Goal: Information Seeking & Learning: Learn about a topic

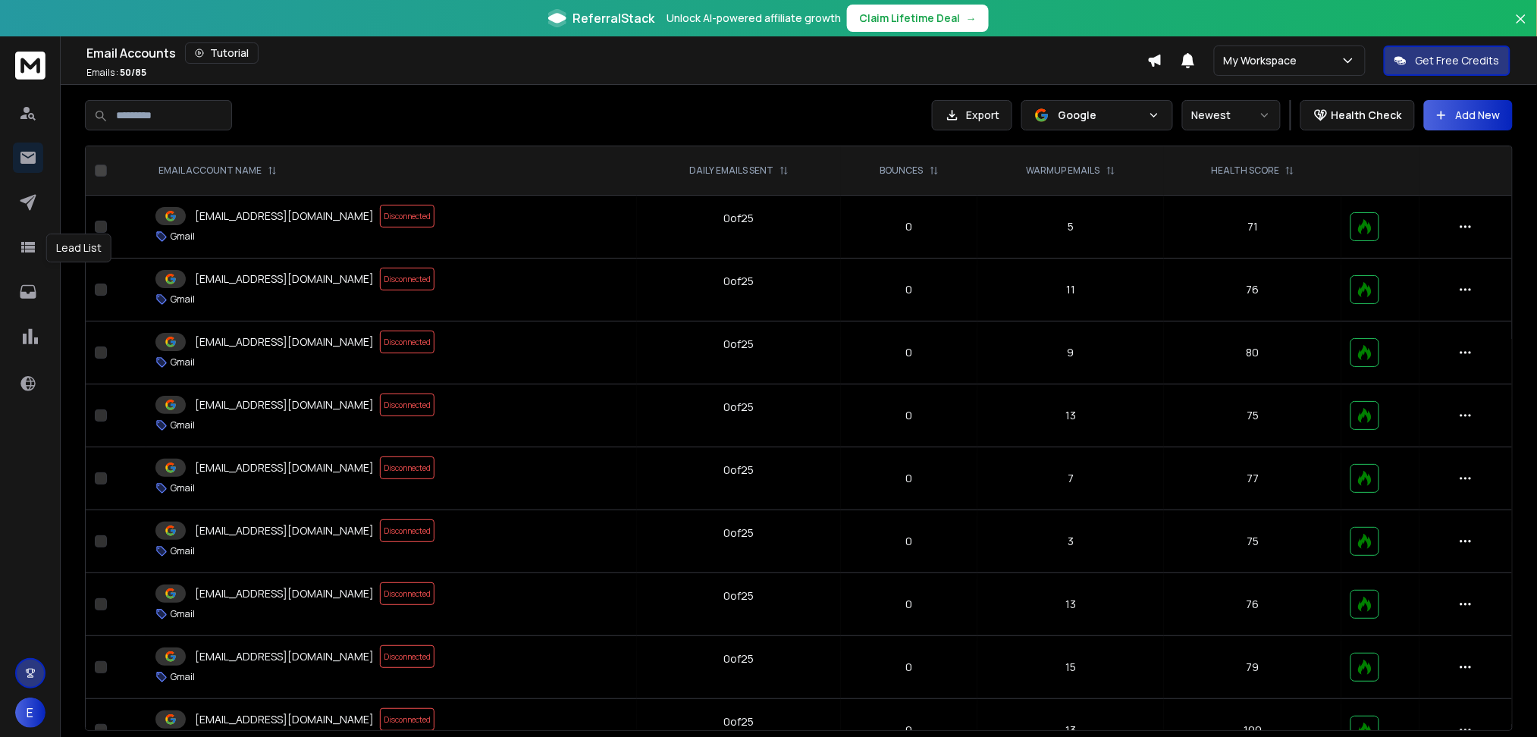
click at [26, 268] on div at bounding box center [30, 250] width 35 height 36
click at [29, 250] on icon at bounding box center [28, 247] width 14 height 11
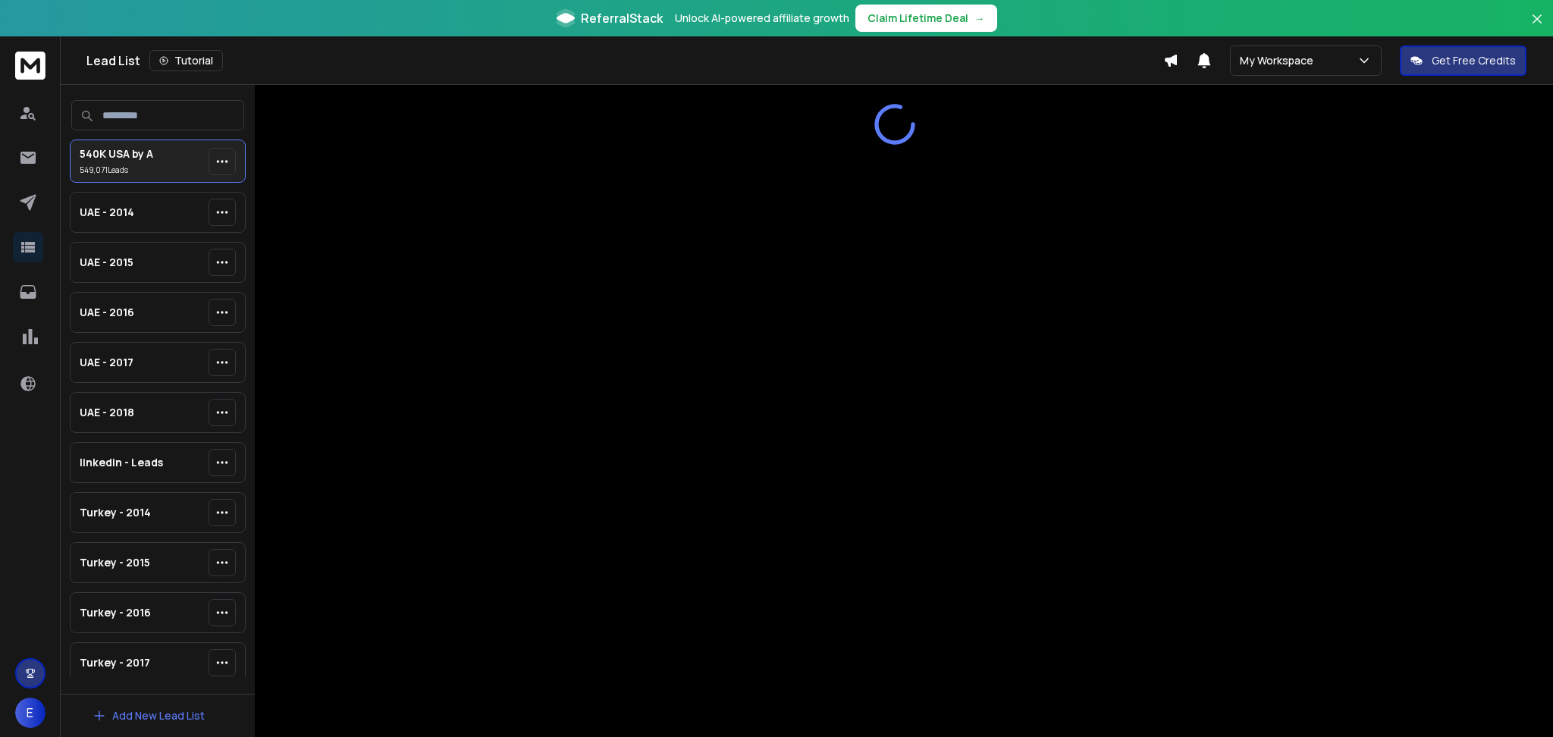
drag, startPoint x: 1546, startPoint y: 281, endPoint x: 1551, endPoint y: 307, distance: 26.2
click at [1551, 307] on div "ReferralStack Unlock AI-powered affiliate growth Lifetime Deals available! Clai…" at bounding box center [776, 368] width 1553 height 737
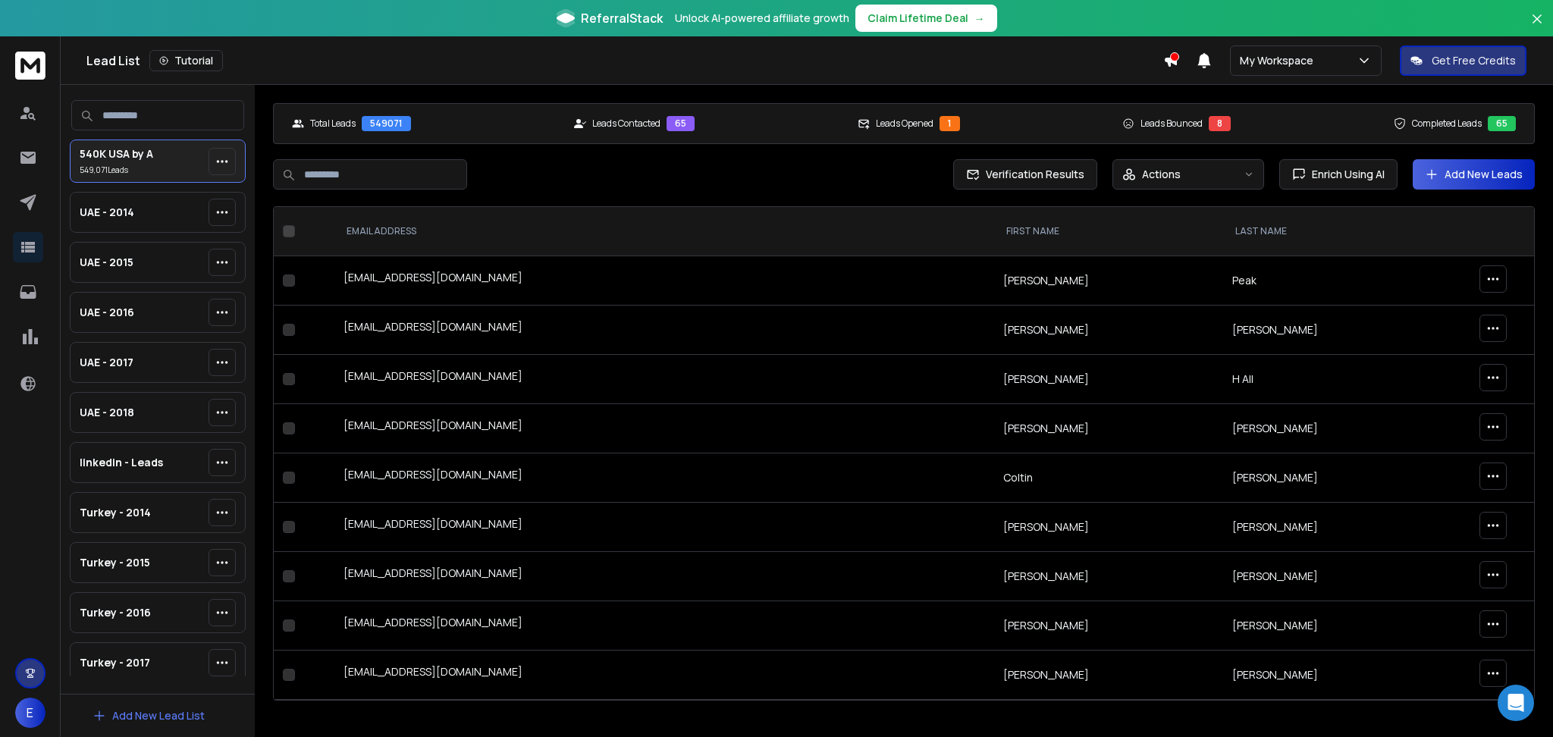
drag, startPoint x: 1532, startPoint y: 292, endPoint x: 1525, endPoint y: 316, distance: 24.5
click at [1526, 315] on div "Total Leads 549071 Leads Contacted 65 Leads Opened 1 Leads Bounced 8 Completed …" at bounding box center [807, 402] width 1493 height 634
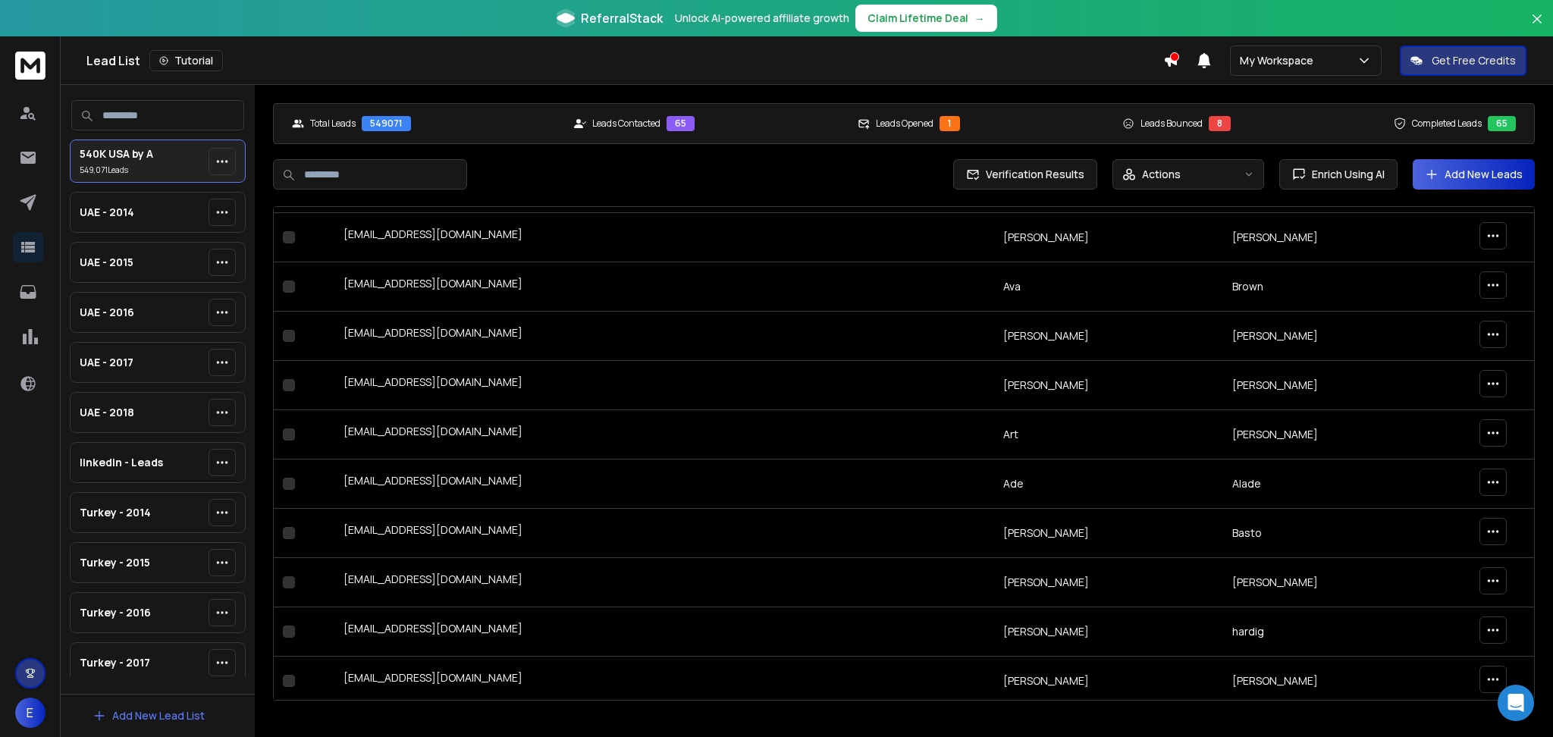
scroll to position [2034, 0]
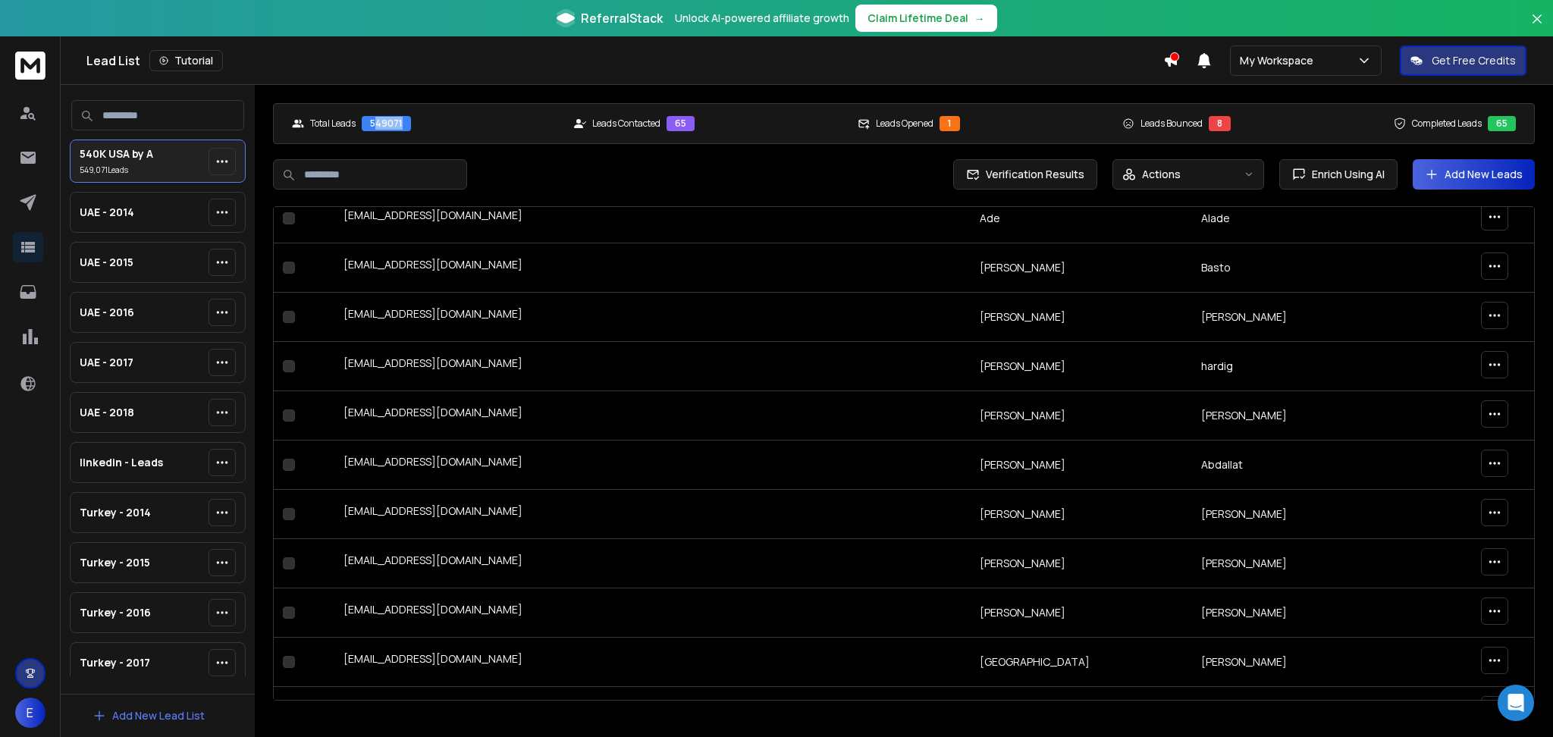
drag, startPoint x: 416, startPoint y: 124, endPoint x: 380, endPoint y: 118, distance: 36.9
click at [380, 118] on div "Total Leads 549071 Leads Contacted 65 Leads Opened 1 Leads Bounced 8 Completed …" at bounding box center [904, 123] width 1262 height 41
click at [380, 118] on div "549071" at bounding box center [386, 123] width 49 height 15
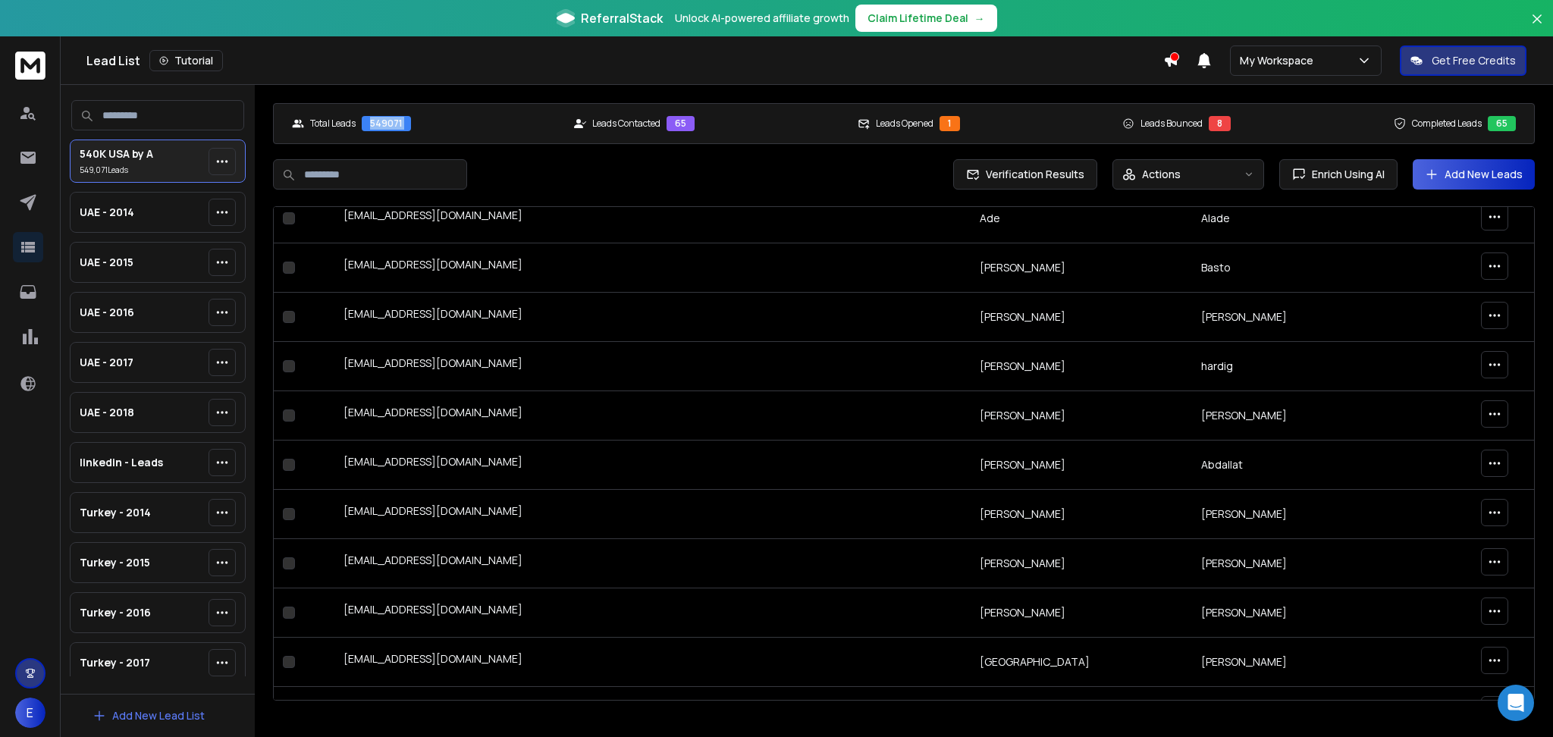
click at [380, 118] on div "549071" at bounding box center [386, 123] width 49 height 15
drag, startPoint x: 1512, startPoint y: 435, endPoint x: 1514, endPoint y: 416, distance: 19.9
click at [1514, 416] on td at bounding box center [1494, 414] width 79 height 46
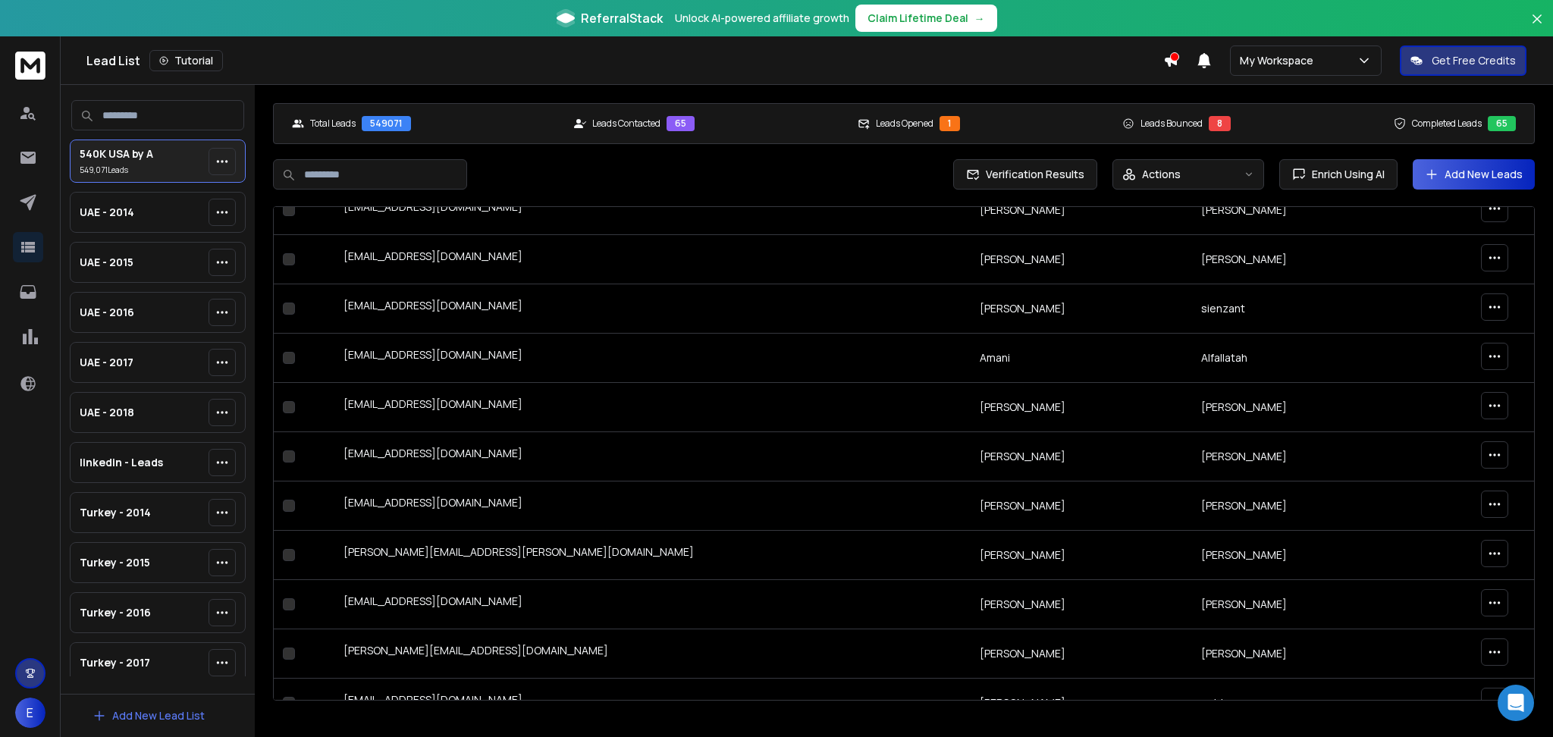
scroll to position [1119, 0]
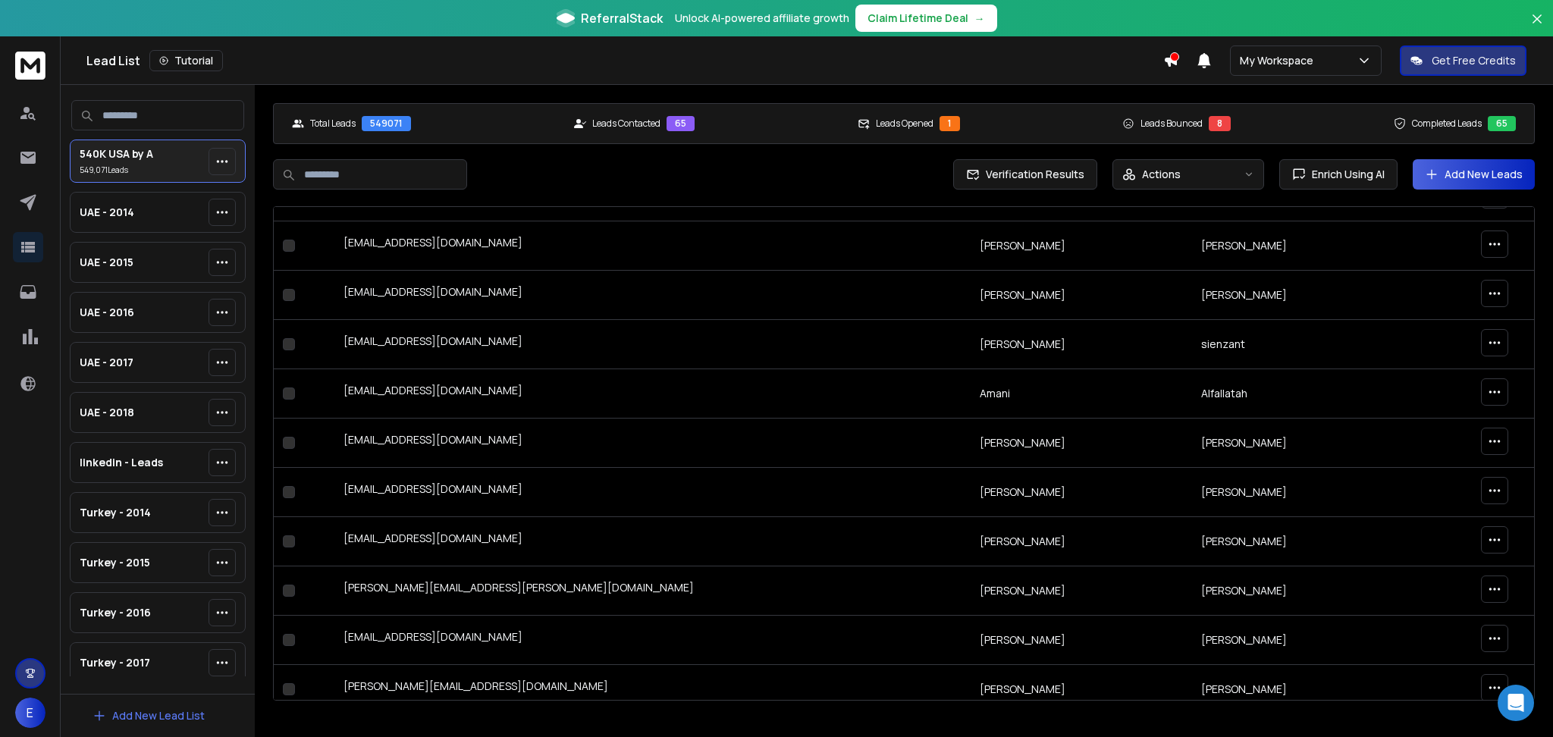
click at [1543, 12] on icon "Close banner" at bounding box center [1538, 19] width 14 height 14
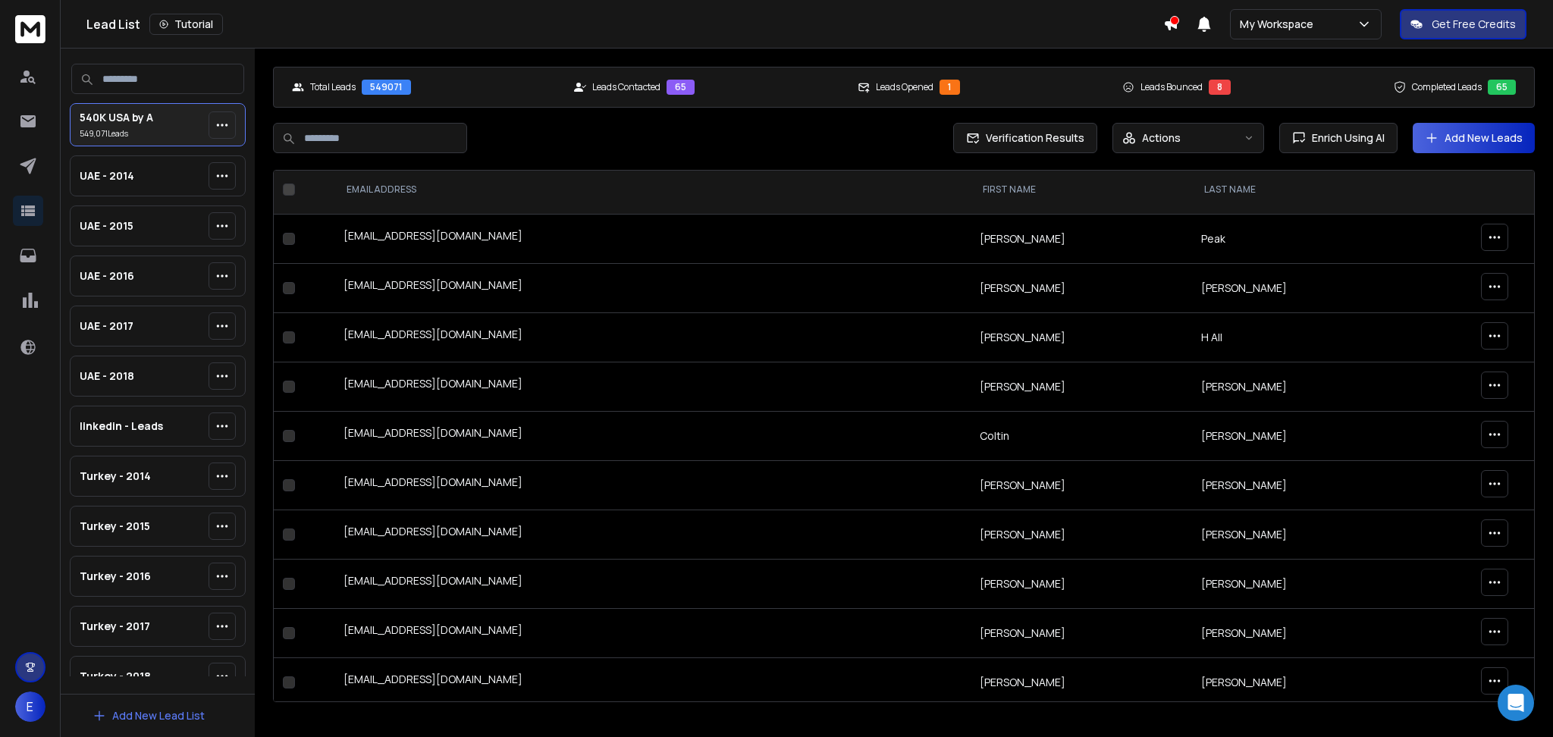
scroll to position [0, 0]
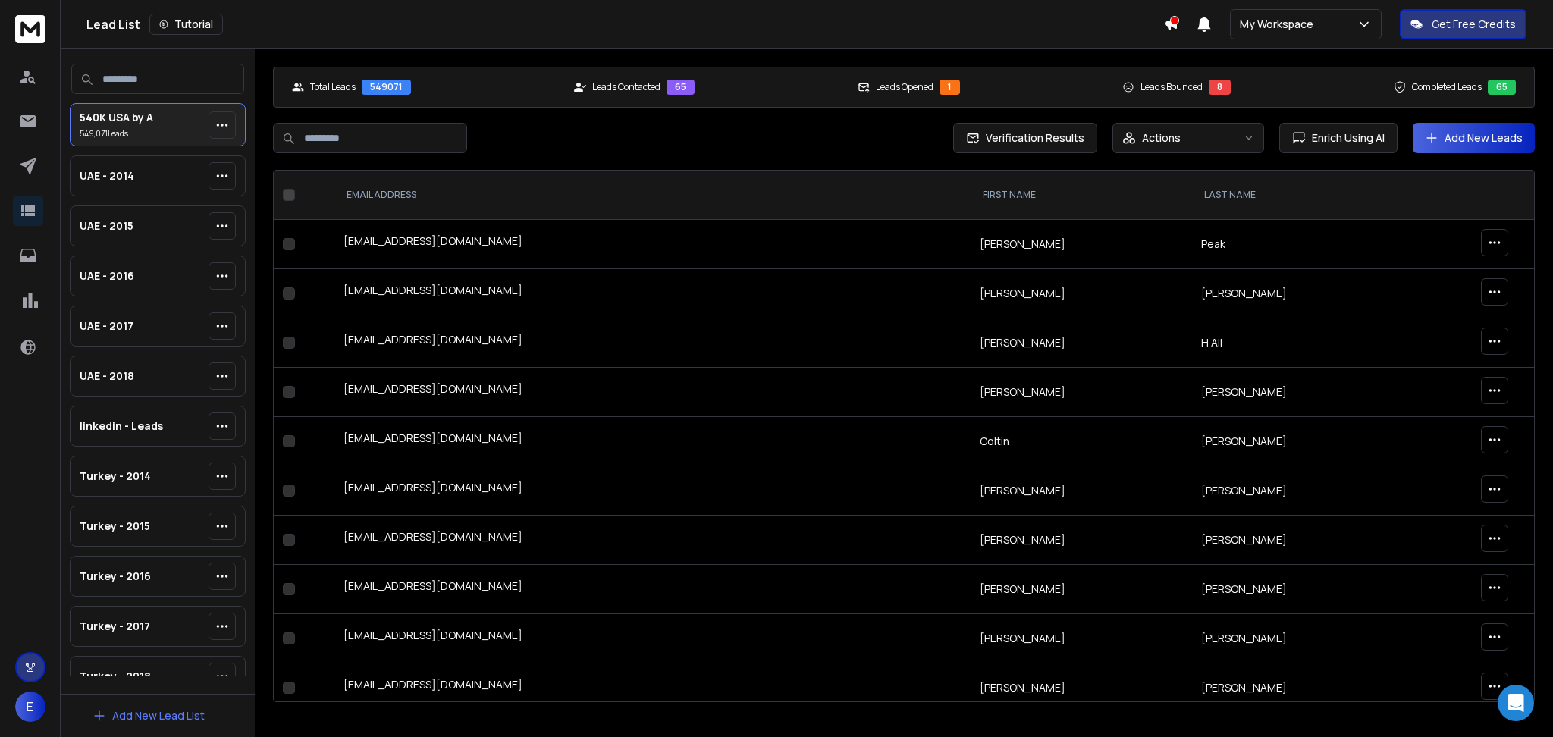
click at [906, 96] on div "Total Leads 549071 Leads Contacted 65 Leads Opened 1 Leads Bounced 8 Completed …" at bounding box center [904, 87] width 1262 height 41
click at [1160, 91] on p "Leads Bounced" at bounding box center [1172, 87] width 62 height 12
click at [1462, 87] on p "Completed Leads" at bounding box center [1447, 87] width 70 height 12
click at [1510, 87] on div "65" at bounding box center [1502, 87] width 28 height 15
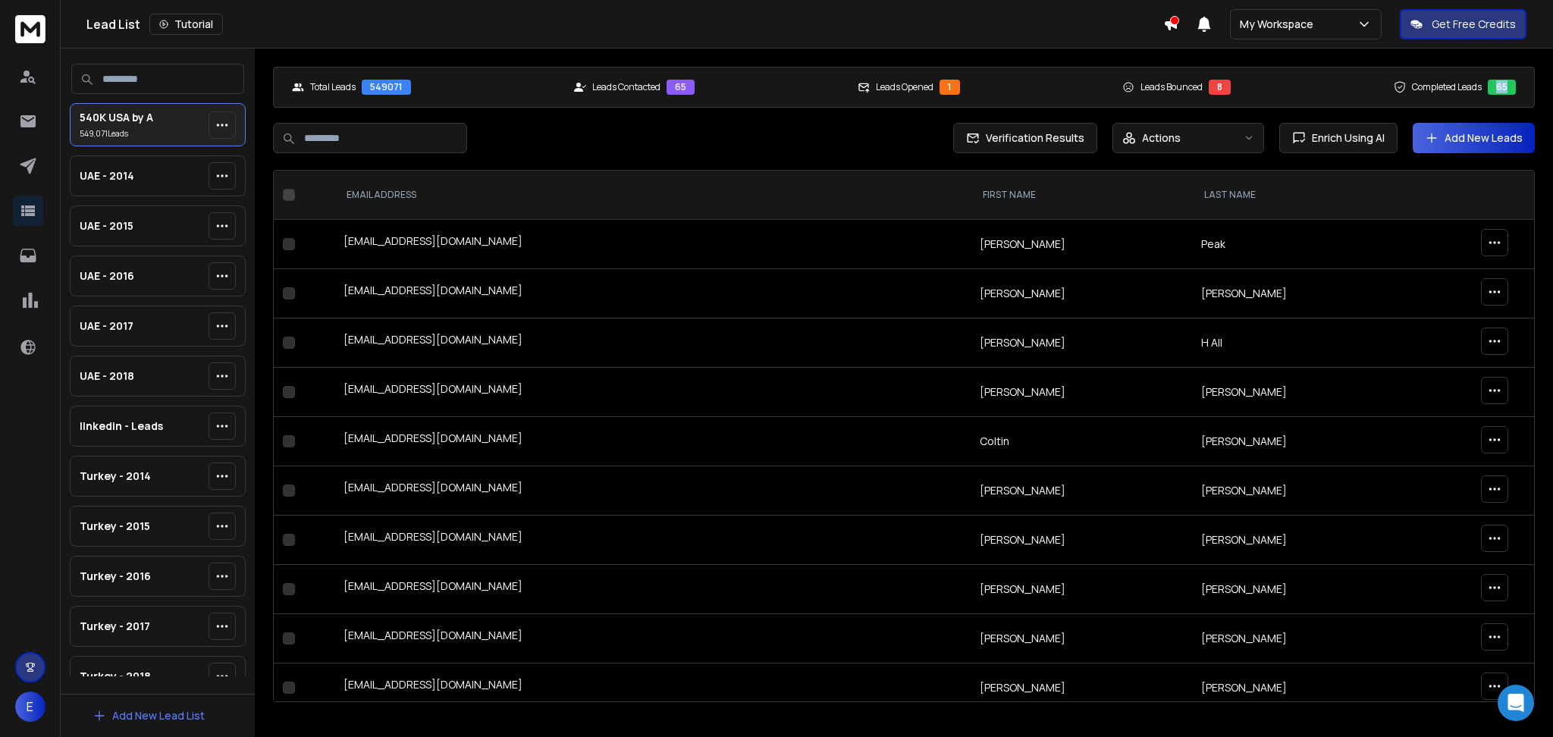
click at [1510, 87] on div "65" at bounding box center [1502, 87] width 28 height 15
click at [305, 15] on div "Lead List Tutorial" at bounding box center [624, 24] width 1077 height 21
click at [126, 427] on p "linkedin - Leads" at bounding box center [121, 426] width 83 height 15
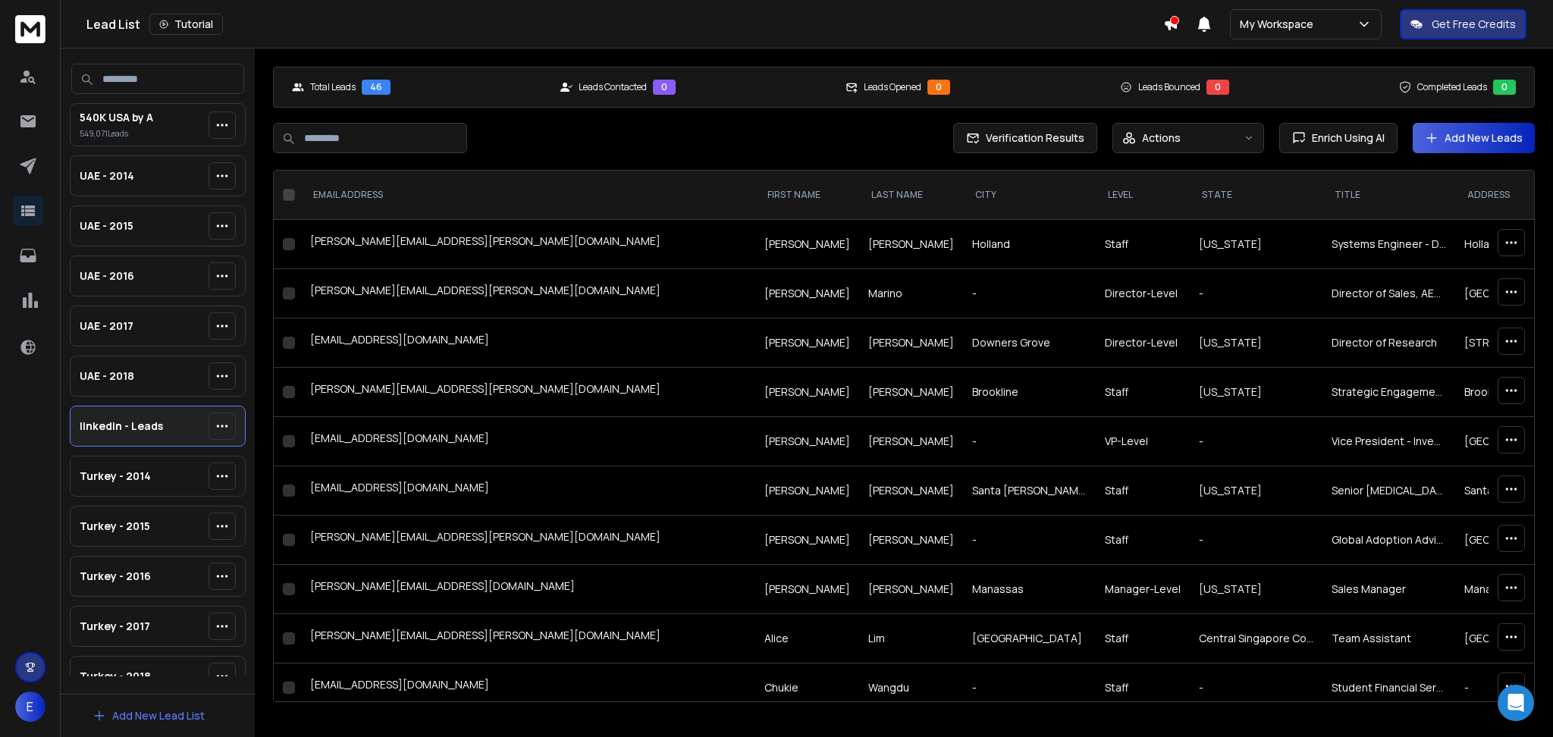
click at [333, 74] on div "Total Leads 46 Leads Contacted 0 Leads Opened 0 Leads Bounced 0 Completed Leads…" at bounding box center [904, 87] width 1262 height 41
click at [111, 390] on div "UAE - 2018" at bounding box center [158, 376] width 176 height 41
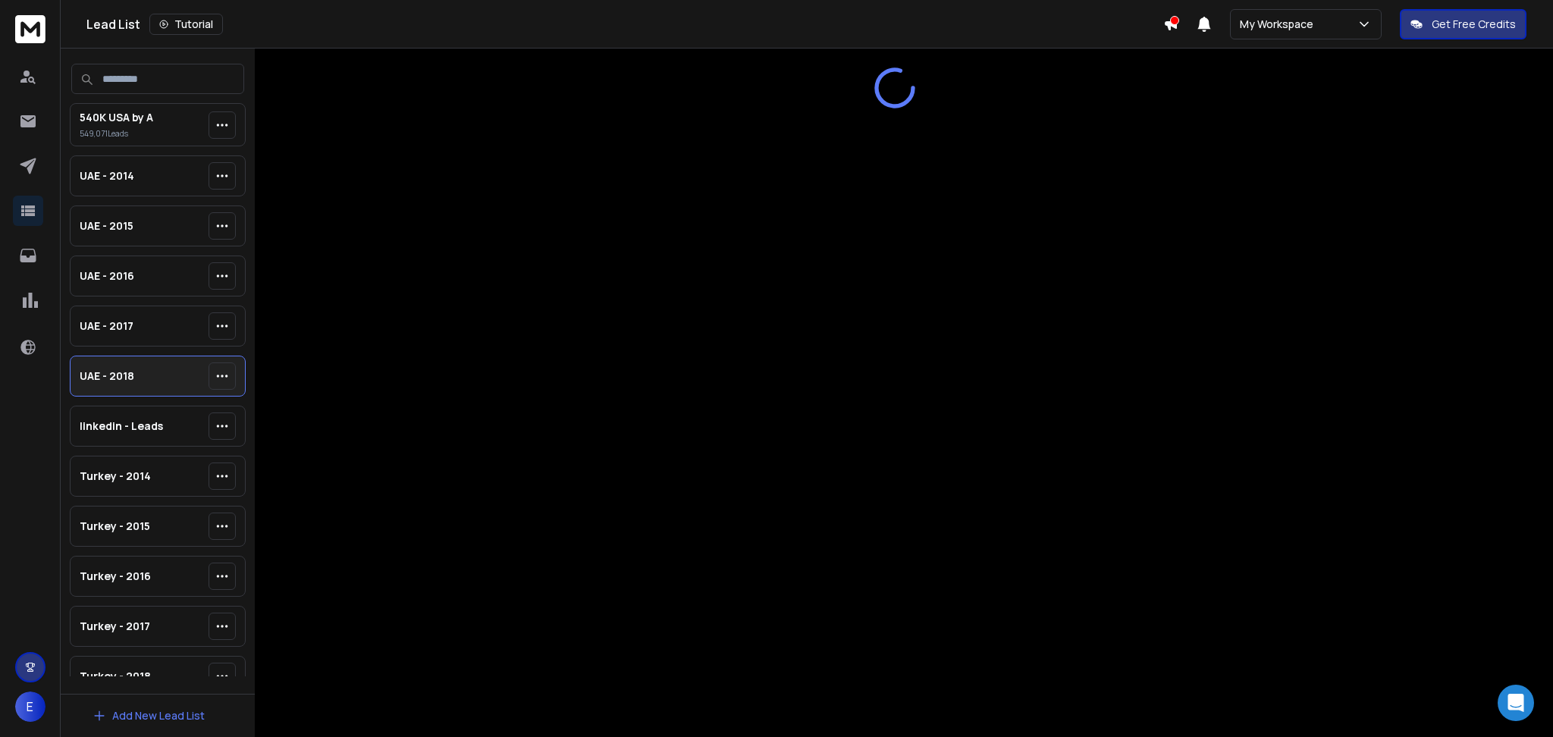
click at [115, 329] on p "UAE - 2017" at bounding box center [107, 326] width 54 height 15
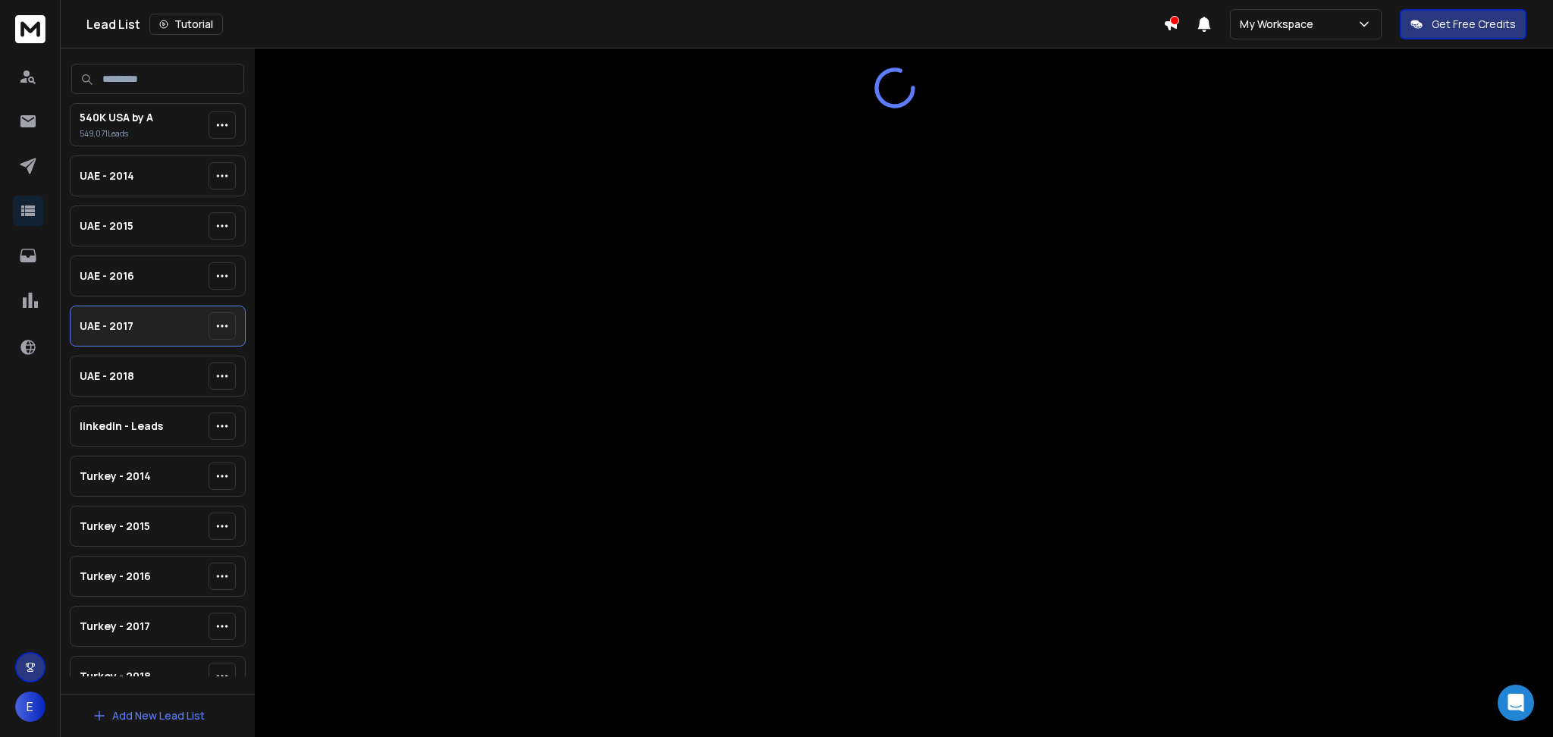
click at [117, 278] on p "UAE - 2016" at bounding box center [107, 275] width 55 height 15
click at [123, 233] on p "UAE - 2015" at bounding box center [107, 225] width 54 height 15
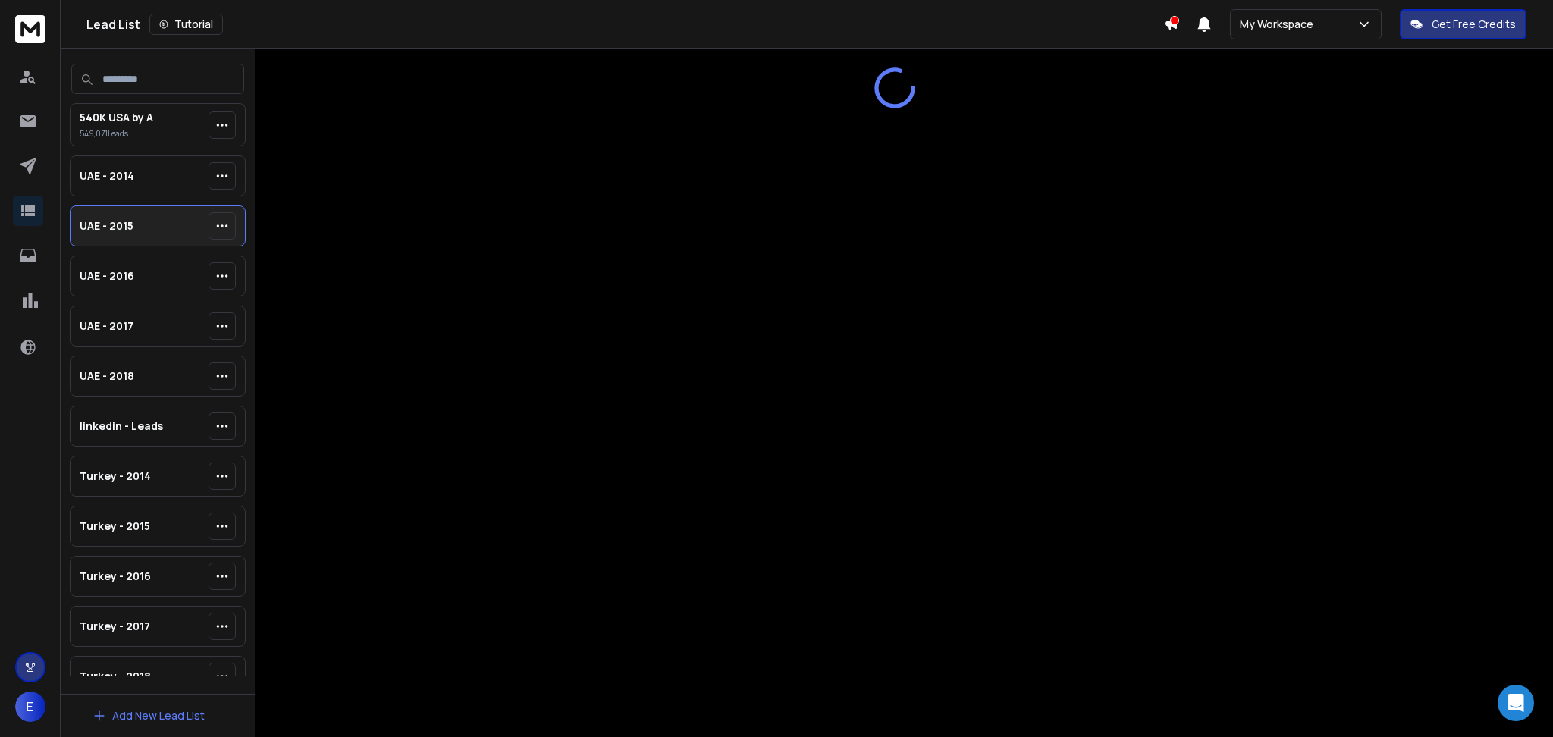
click at [124, 177] on p "UAE - 2014" at bounding box center [107, 175] width 55 height 15
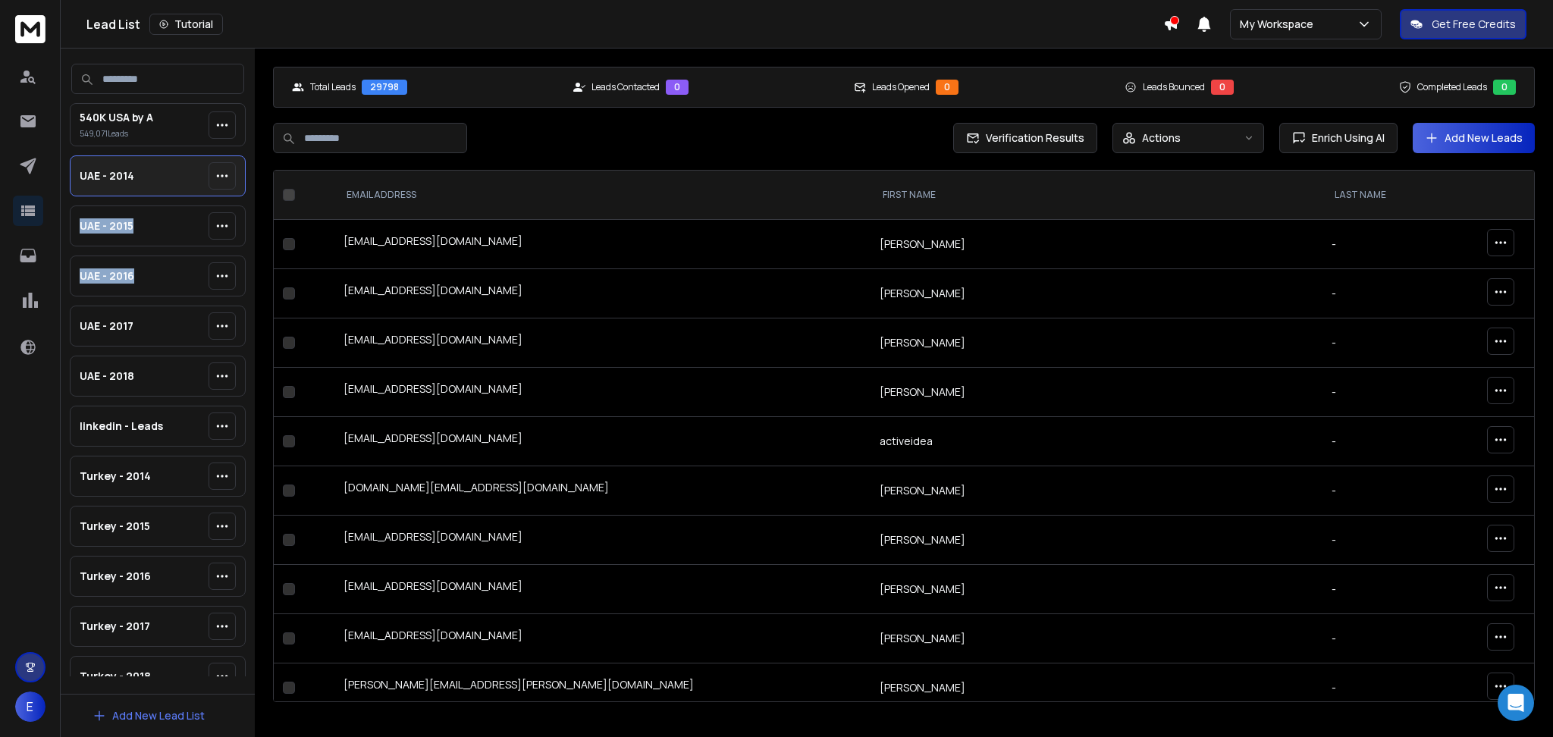
drag, startPoint x: 249, startPoint y: 171, endPoint x: 251, endPoint y: 271, distance: 100.1
click at [251, 271] on div "540K [GEOGRAPHIC_DATA] by [MEDICAL_DATA],071 Lead s [GEOGRAPHIC_DATA] - 2014 [G…" at bounding box center [158, 389] width 194 height 573
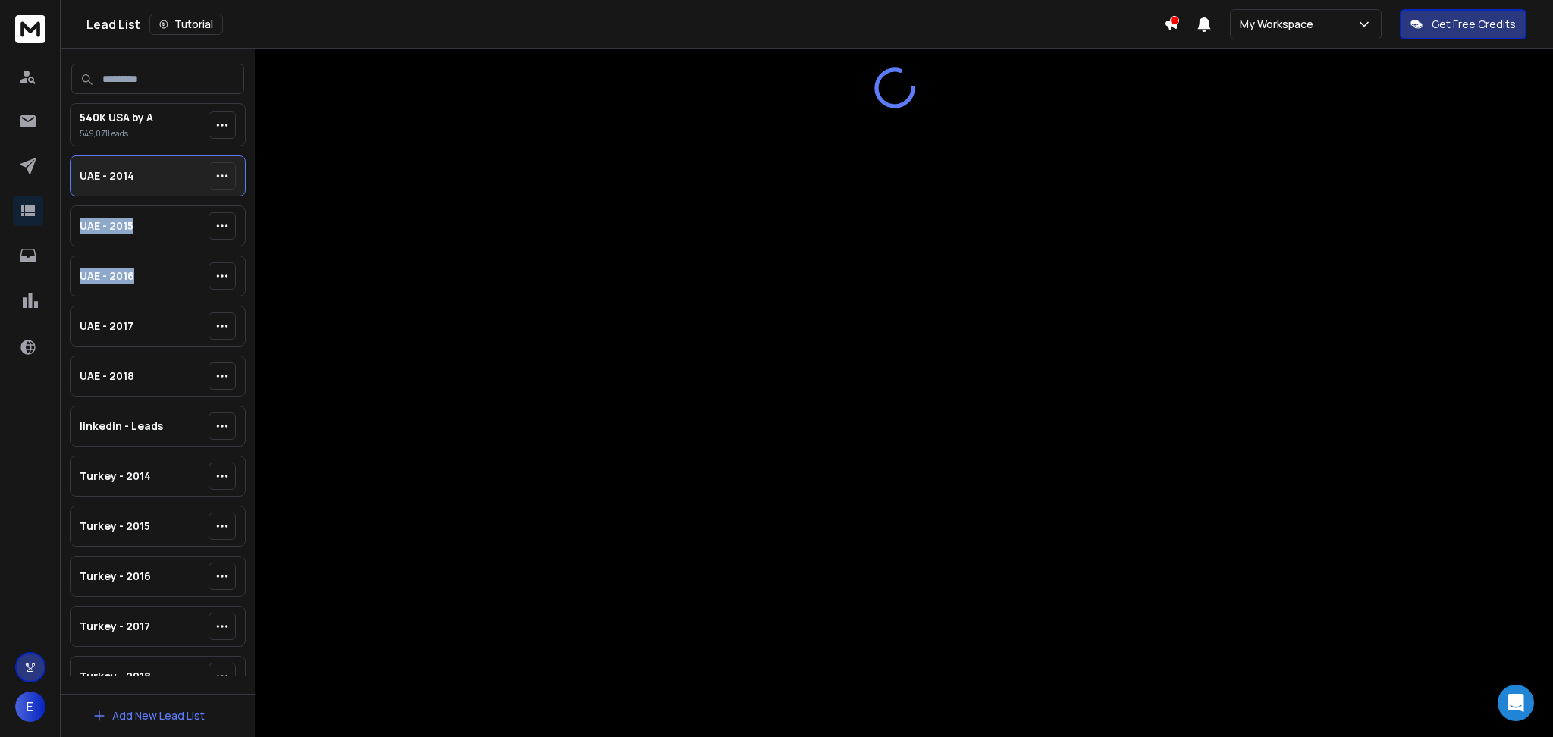
click at [249, 252] on div "540K [GEOGRAPHIC_DATA] by [MEDICAL_DATA],071 Lead s [GEOGRAPHIC_DATA] - 2014 [G…" at bounding box center [158, 389] width 194 height 573
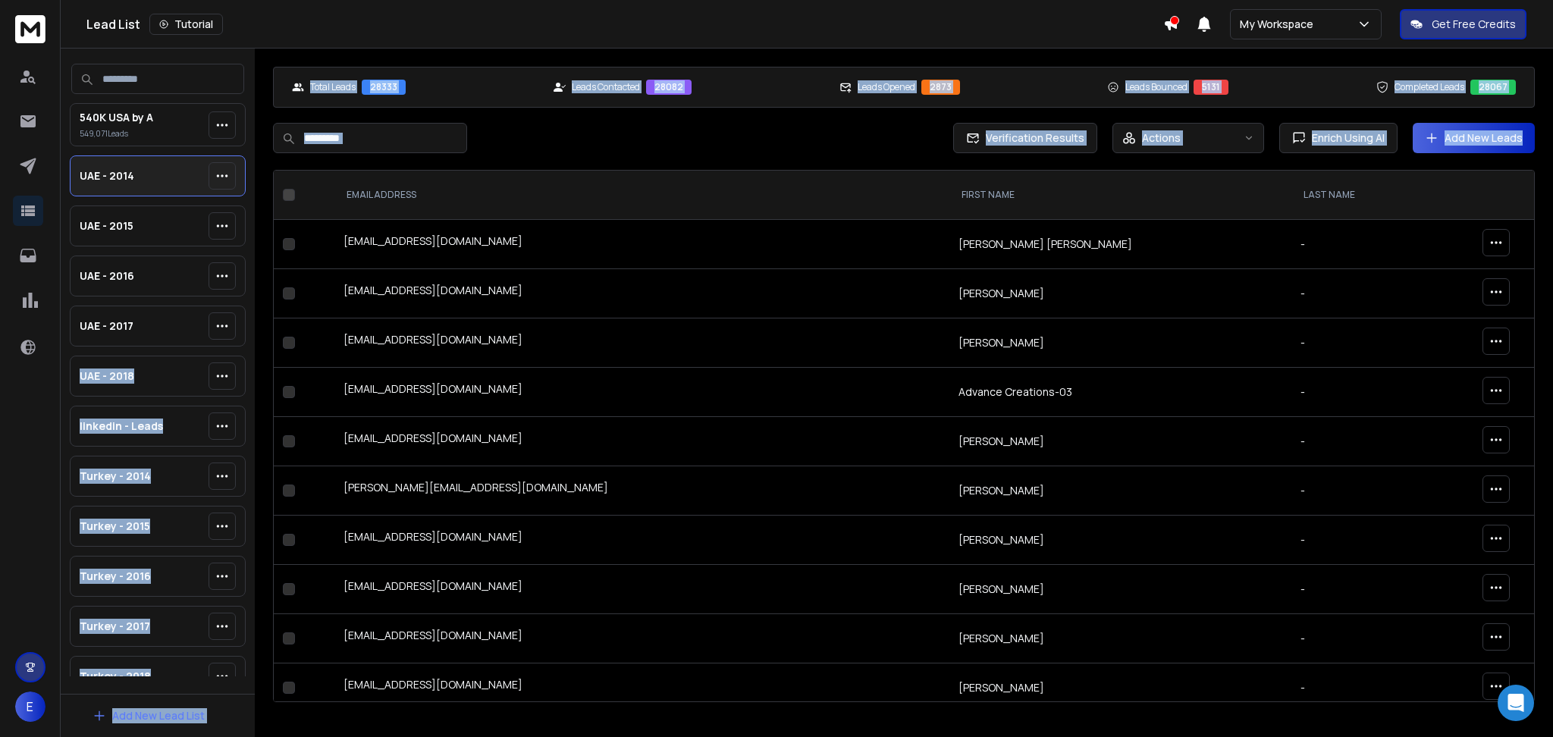
drag, startPoint x: 256, startPoint y: 273, endPoint x: 250, endPoint y: 309, distance: 36.3
click at [250, 309] on div "540K [GEOGRAPHIC_DATA] by [MEDICAL_DATA],071 Lead s [GEOGRAPHIC_DATA] - 2014 [G…" at bounding box center [807, 385] width 1493 height 672
click at [268, 281] on div "EMAIL ADDRESS FIRST NAME LAST NAME [PERSON_NAME][EMAIL_ADDRESS][DOMAIN_NAME] [P…" at bounding box center [895, 376] width 1280 height 654
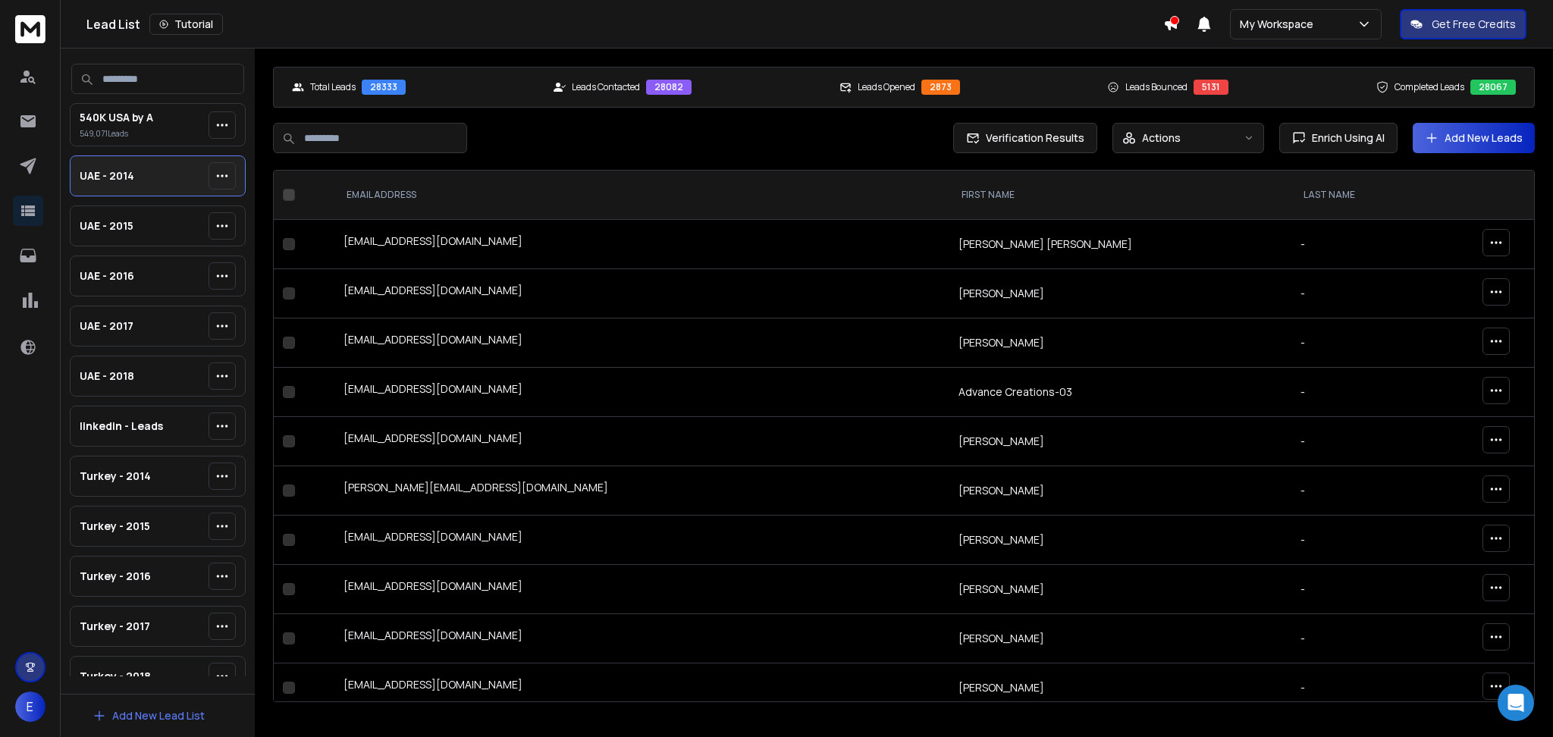
click at [258, 325] on div "EMAIL ADDRESS FIRST NAME LAST NAME [PERSON_NAME][EMAIL_ADDRESS][DOMAIN_NAME] [P…" at bounding box center [895, 376] width 1280 height 654
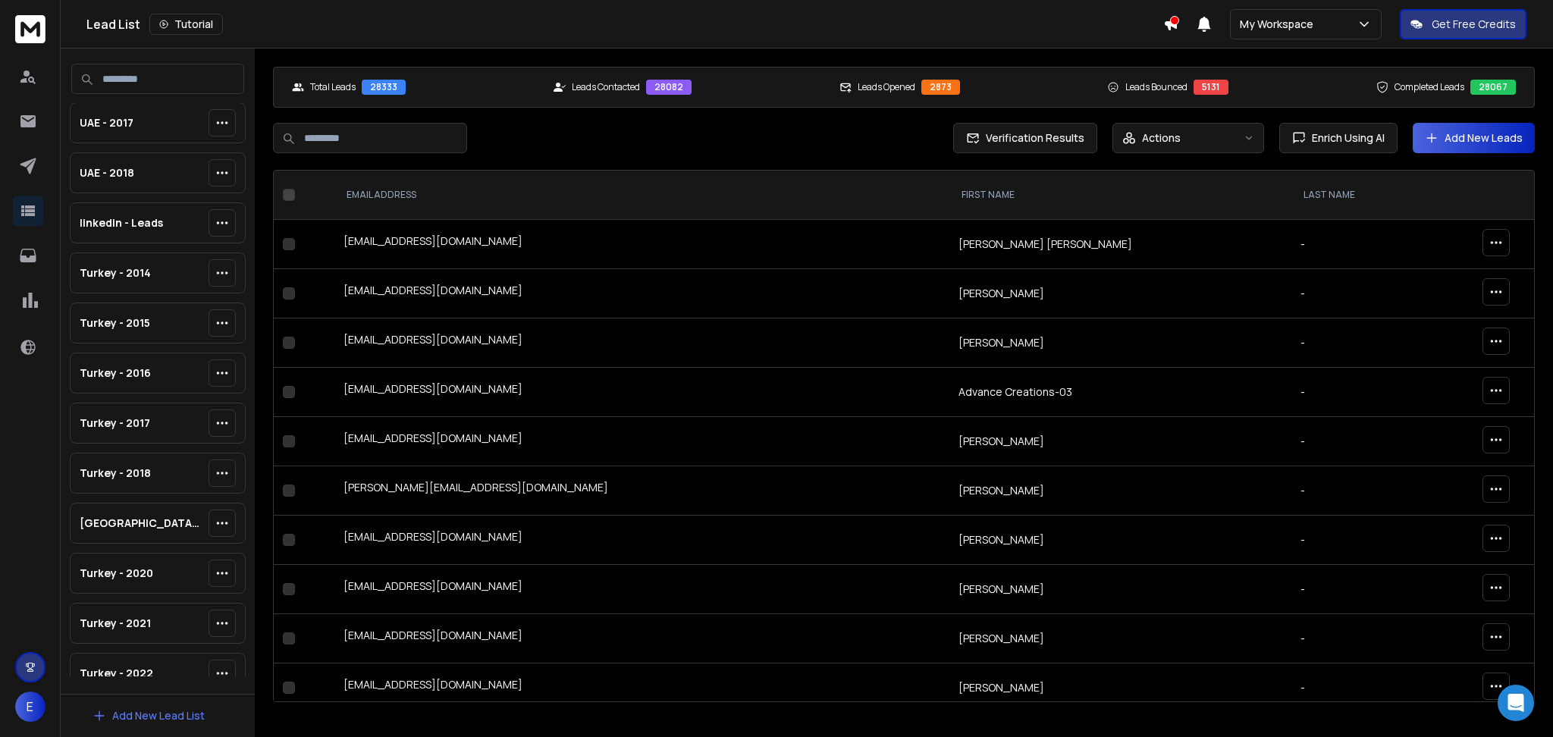
scroll to position [335, 0]
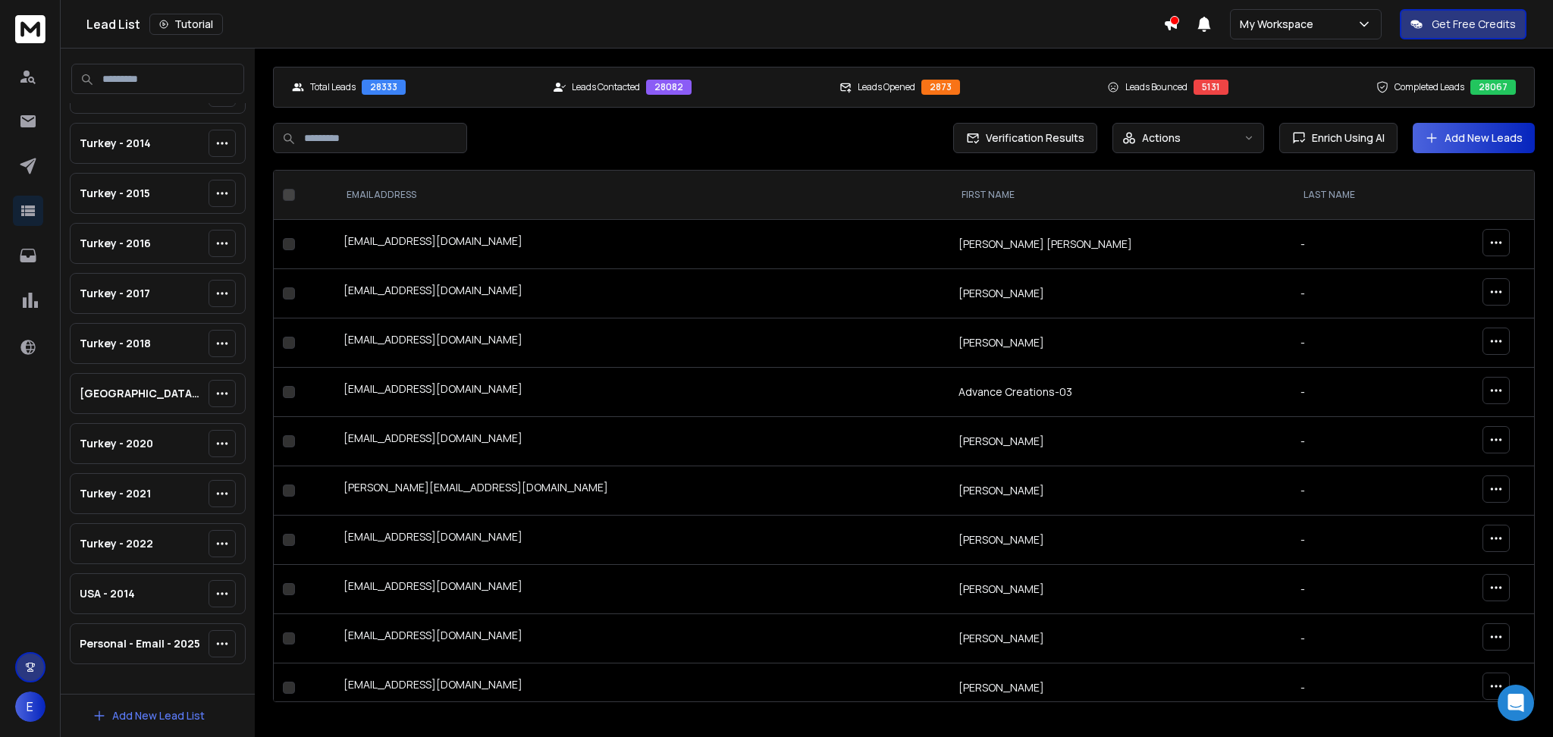
click at [137, 592] on div "USA - 2014" at bounding box center [158, 593] width 176 height 41
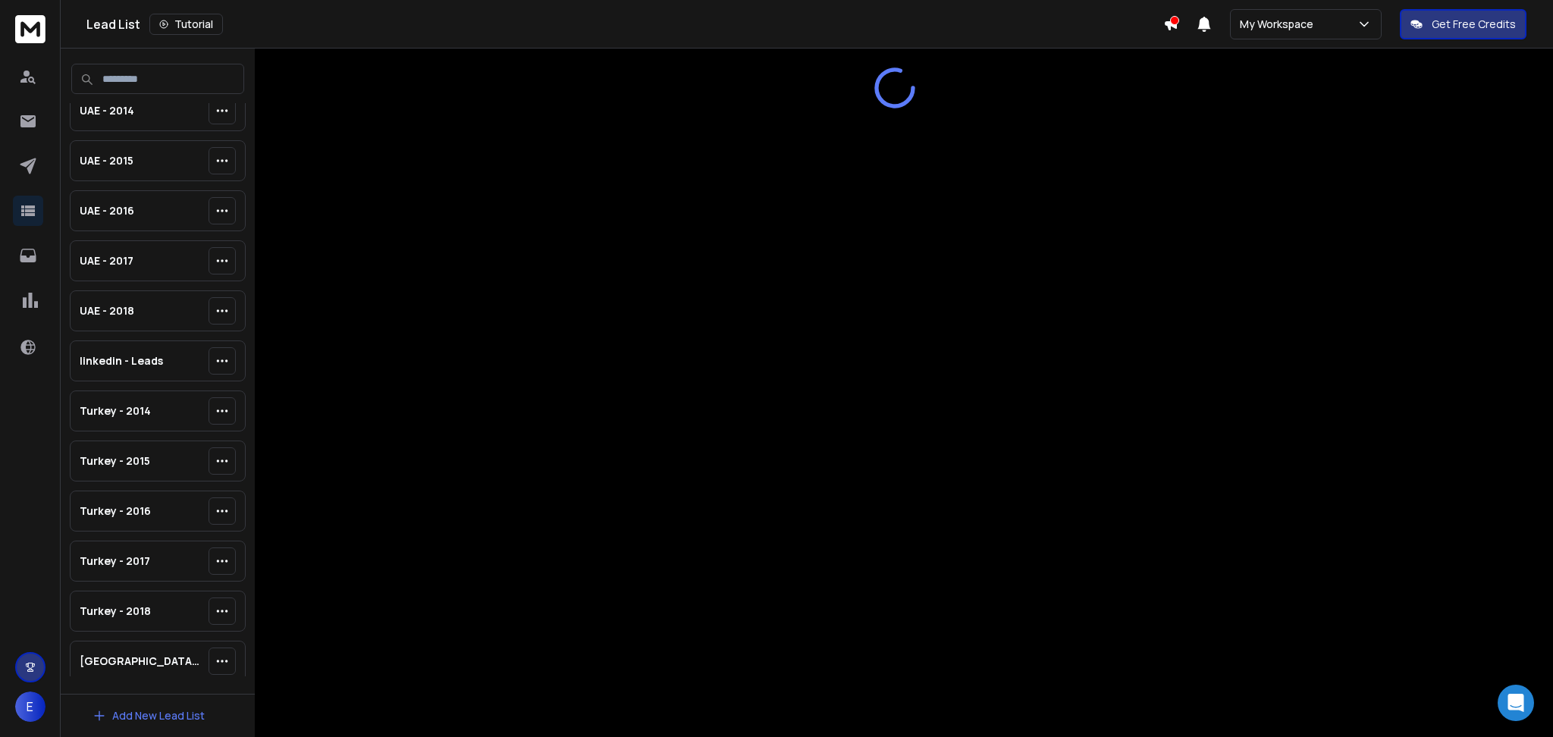
scroll to position [0, 0]
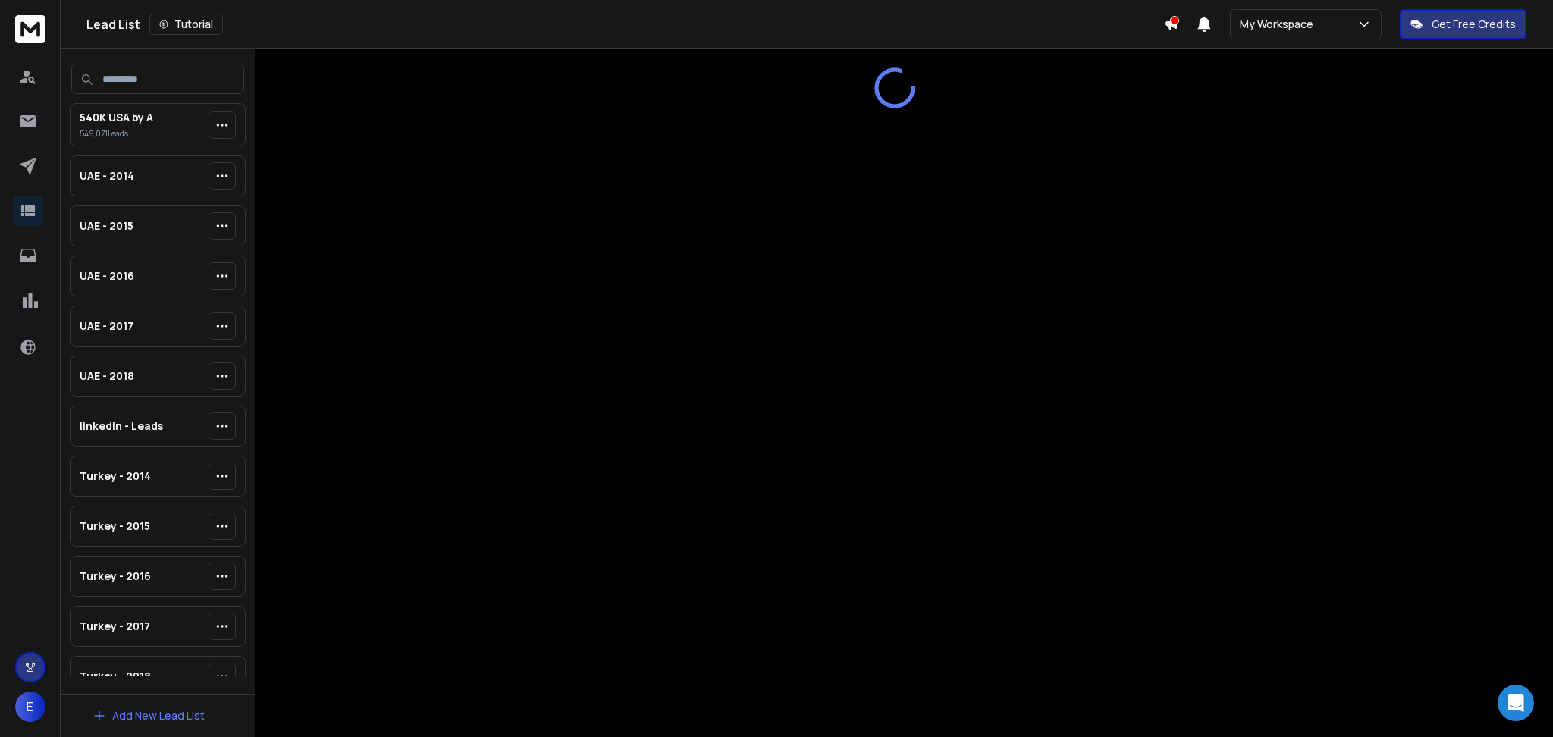
click at [127, 124] on p "540K USA by A" at bounding box center [117, 117] width 74 height 15
